Goal: Information Seeking & Learning: Check status

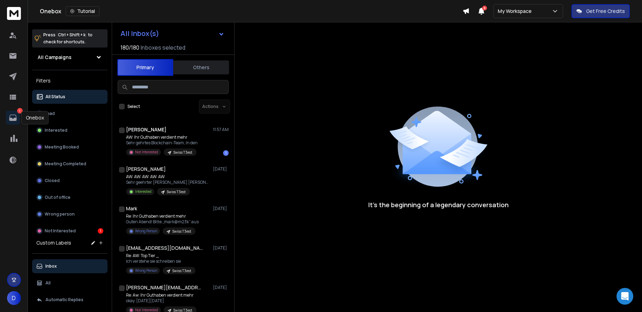
click at [211, 73] on button "Others" at bounding box center [201, 67] width 56 height 15
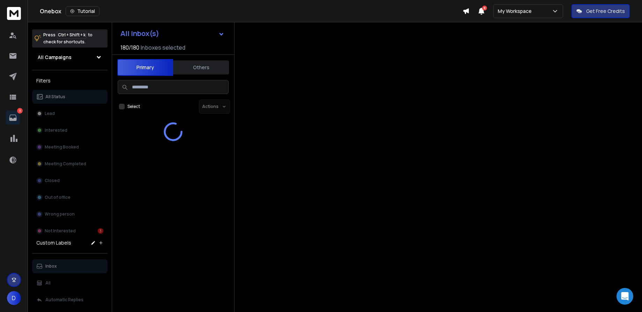
click at [152, 64] on button "Primary" at bounding box center [145, 67] width 56 height 17
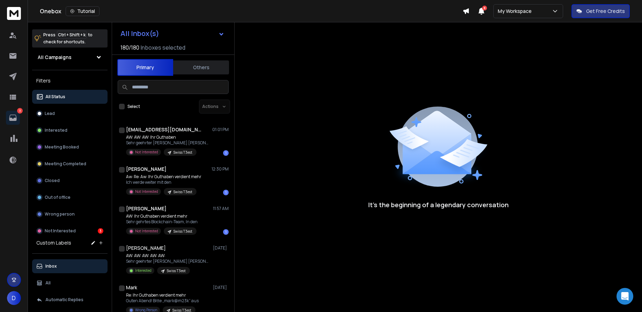
click at [290, 157] on div "It’s the beginning of a legendary conversation" at bounding box center [437, 154] width 407 height 265
click at [198, 73] on button "Others" at bounding box center [201, 67] width 56 height 15
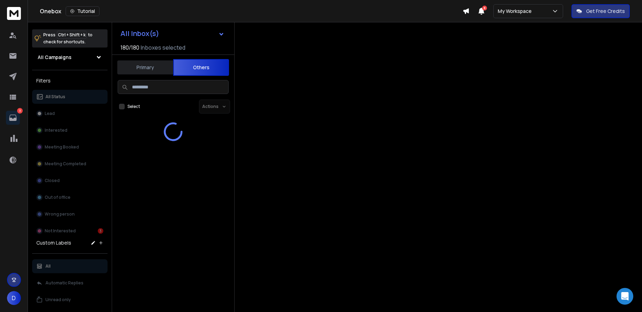
click at [197, 67] on button "Others" at bounding box center [201, 67] width 56 height 17
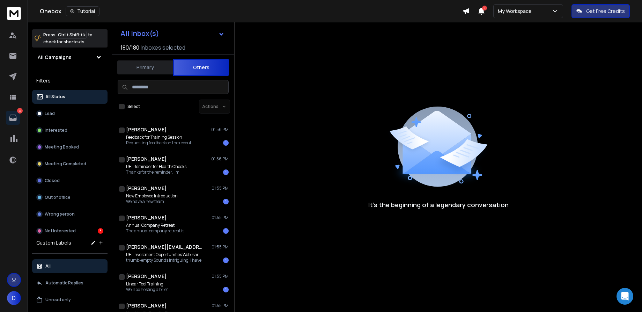
click at [156, 61] on button "Primary" at bounding box center [145, 67] width 56 height 15
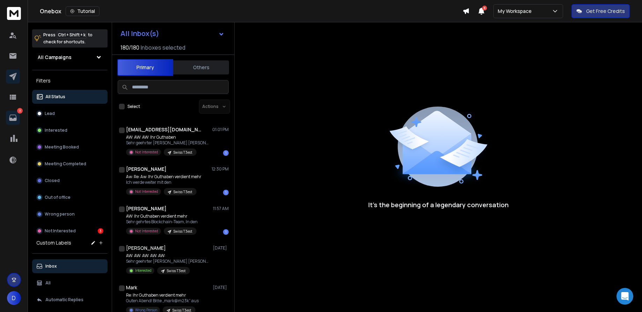
click at [9, 77] on icon at bounding box center [13, 76] width 8 height 8
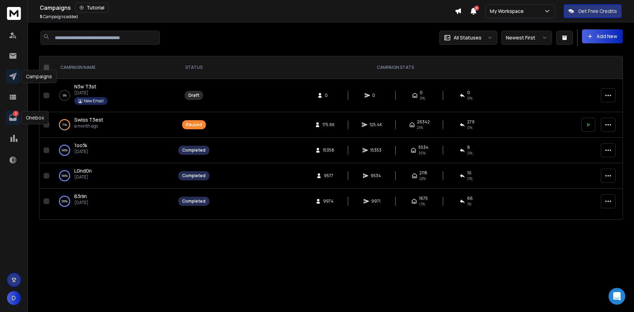
click at [13, 119] on icon at bounding box center [12, 117] width 7 height 6
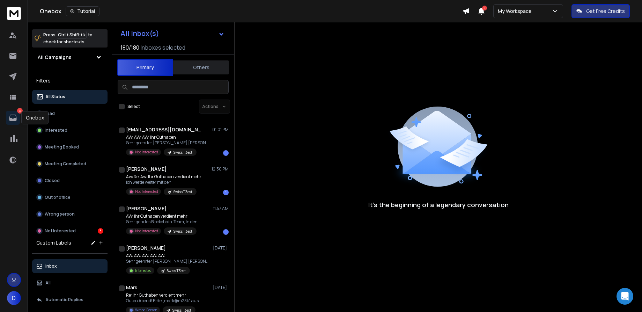
click at [173, 62] on button "Others" at bounding box center [201, 67] width 56 height 15
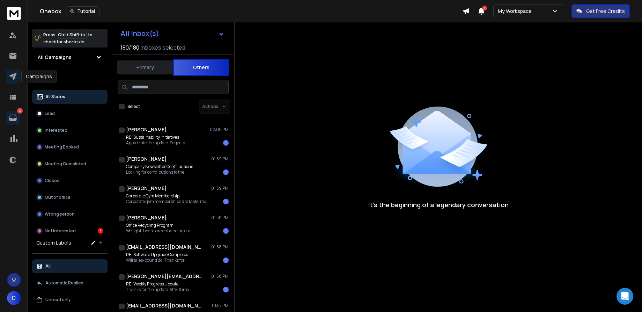
click at [10, 71] on link at bounding box center [13, 76] width 14 height 14
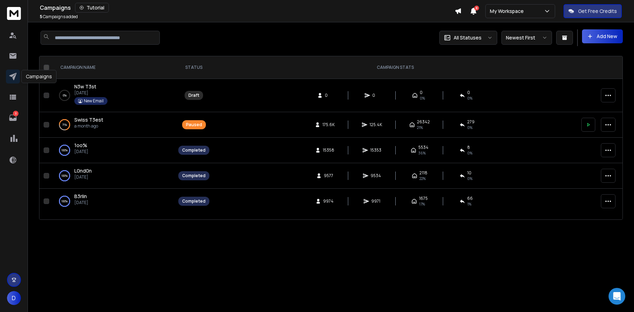
click at [322, 134] on td "175.6K 125.4K 26342 21 % 279 0 %" at bounding box center [394, 124] width 363 height 25
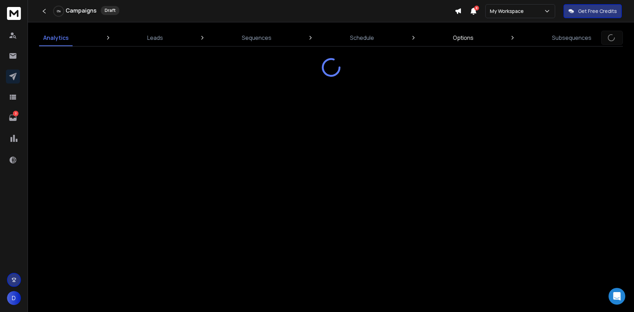
click at [449, 39] on link "Options" at bounding box center [463, 37] width 29 height 17
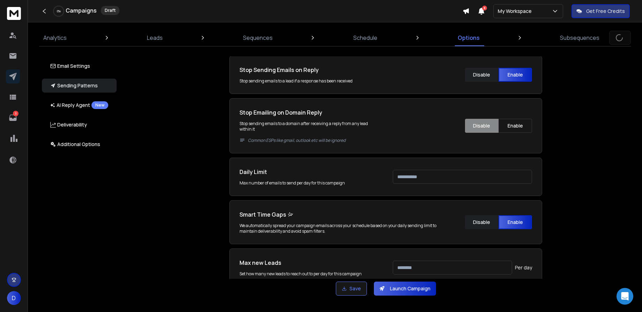
scroll to position [105, 0]
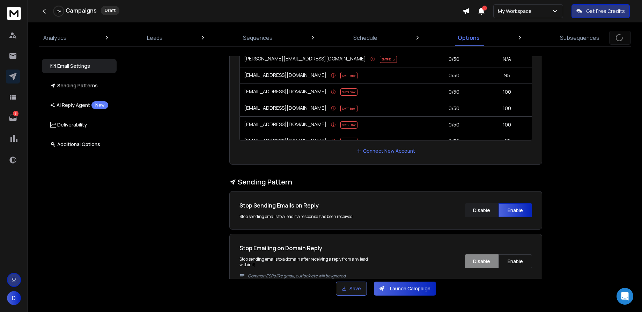
click at [20, 107] on div "3" at bounding box center [14, 98] width 16 height 141
